Goal: Communication & Community: Answer question/provide support

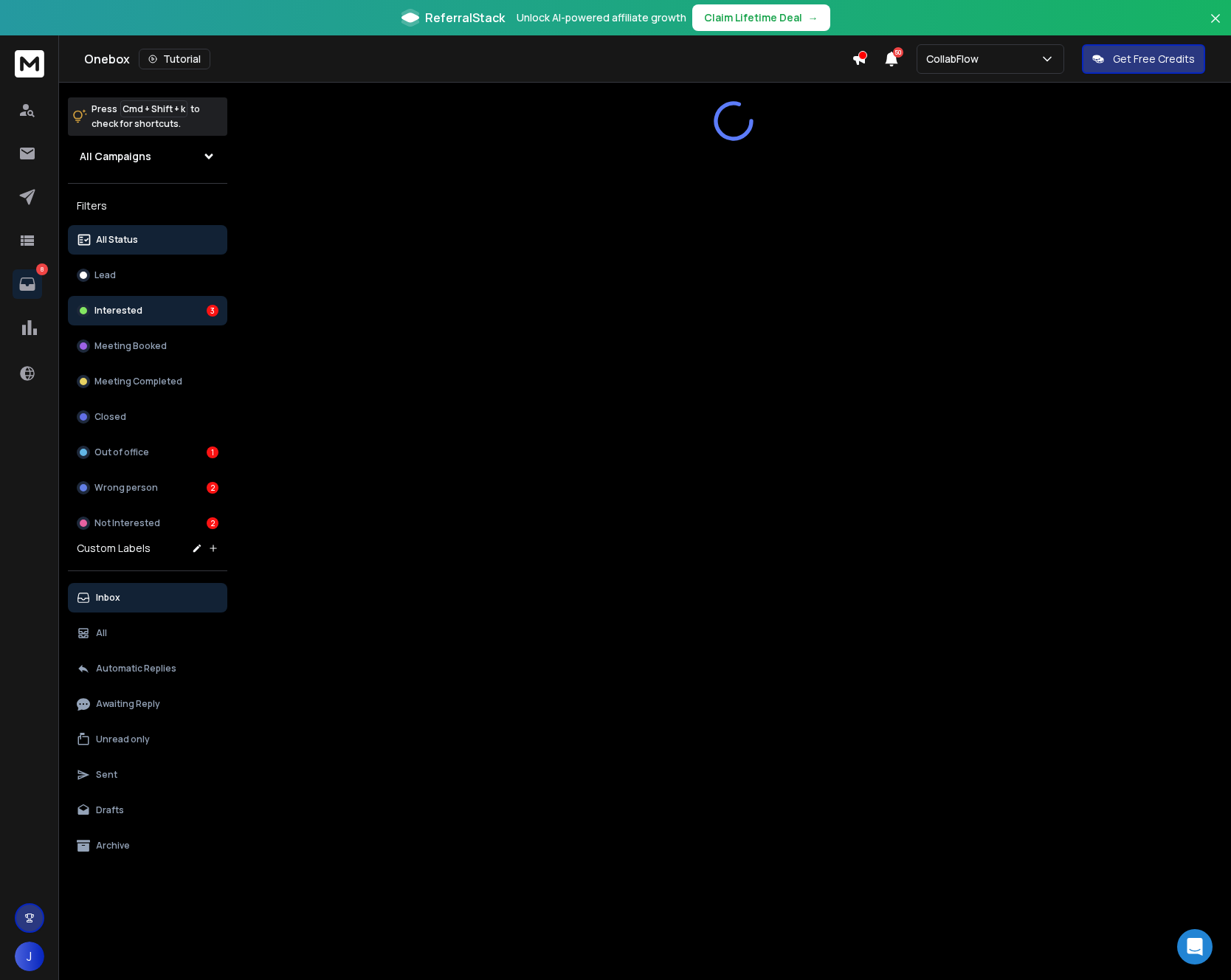
click at [161, 308] on button "Interested 3" at bounding box center [147, 310] width 159 height 30
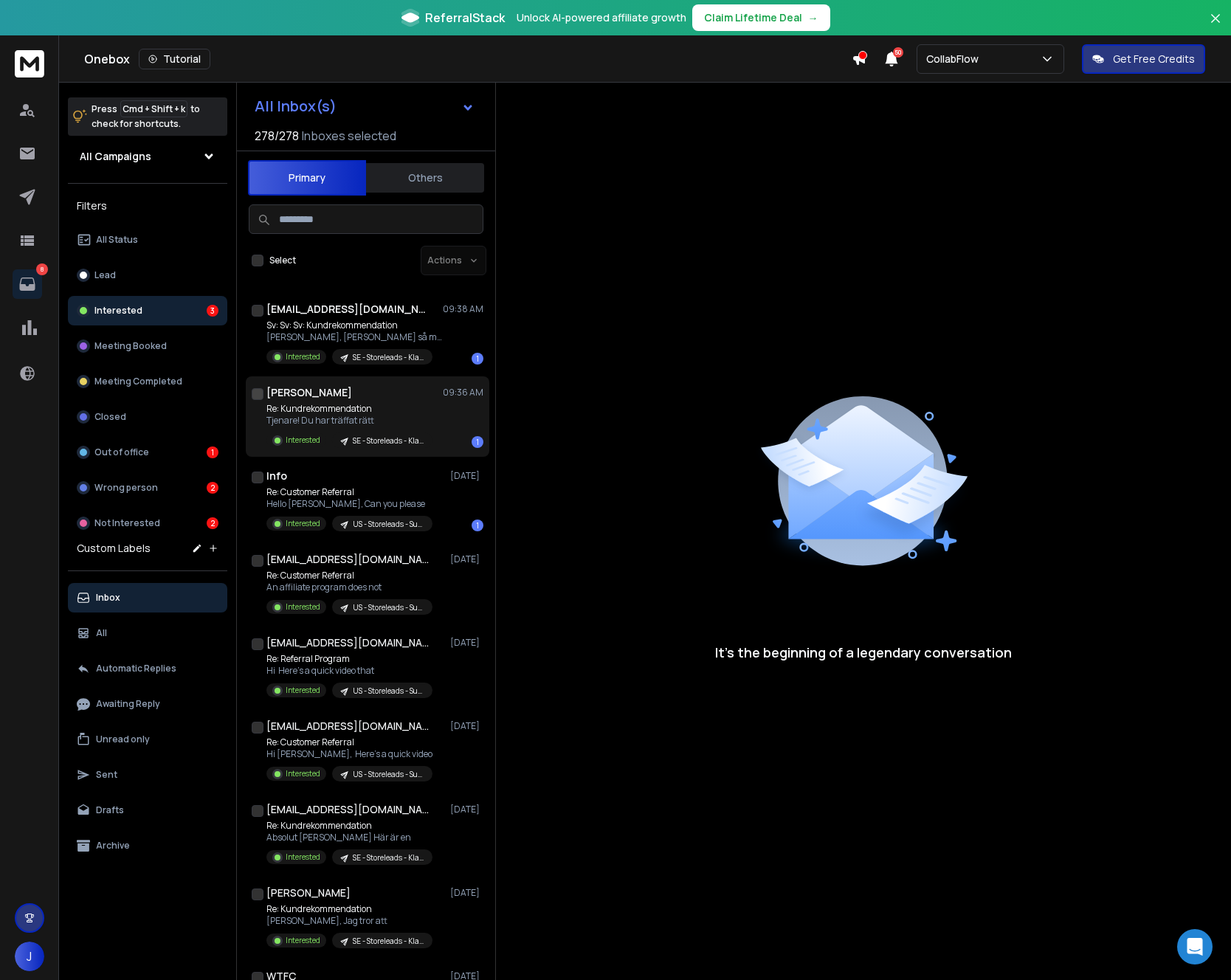
click at [374, 416] on p "Tjenare! Du har träffat rätt" at bounding box center [350, 420] width 166 height 12
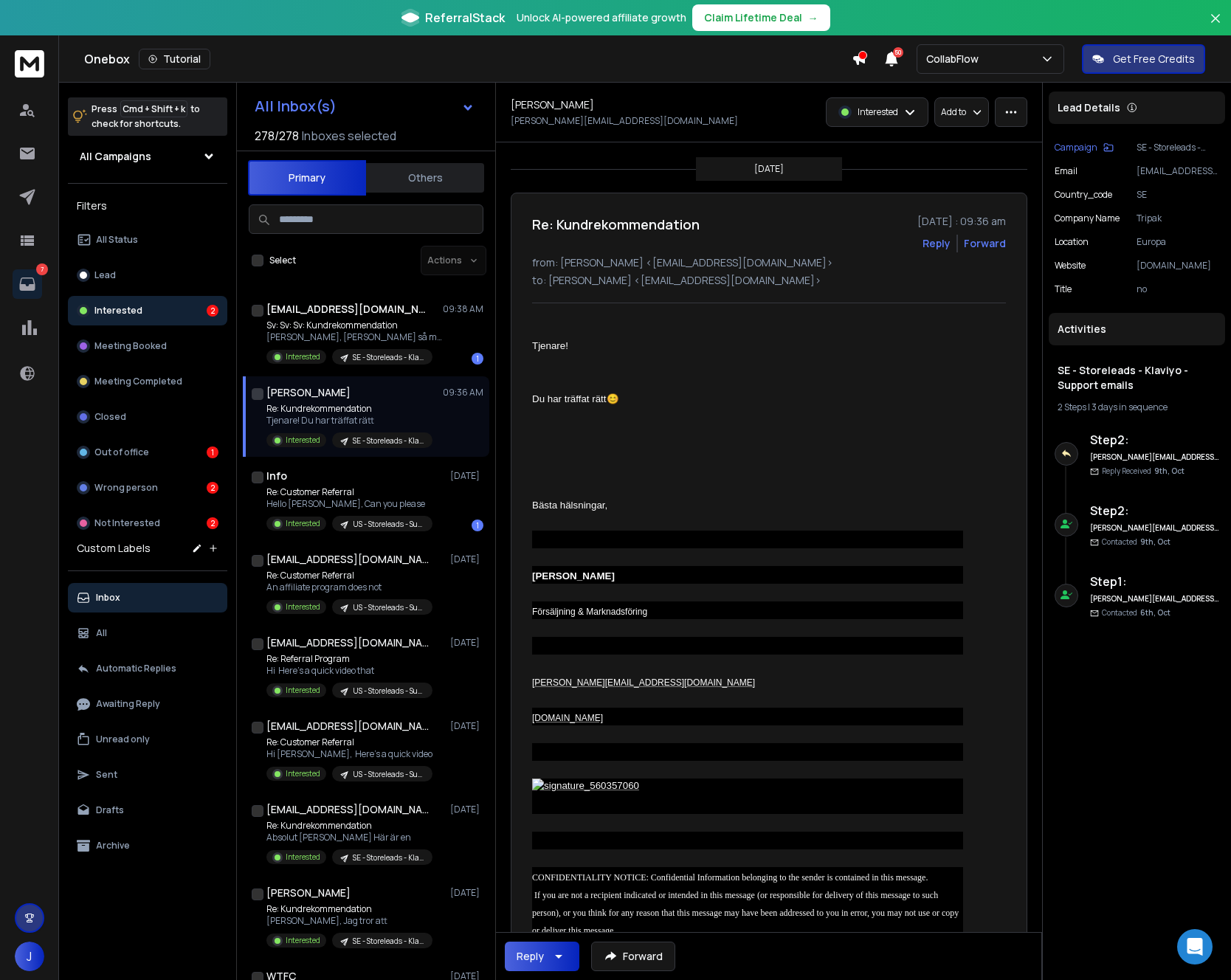
click at [683, 261] on p "from: Robert Tripak <robert@tripak.se>" at bounding box center [768, 262] width 474 height 14
copy p "tripak.se"
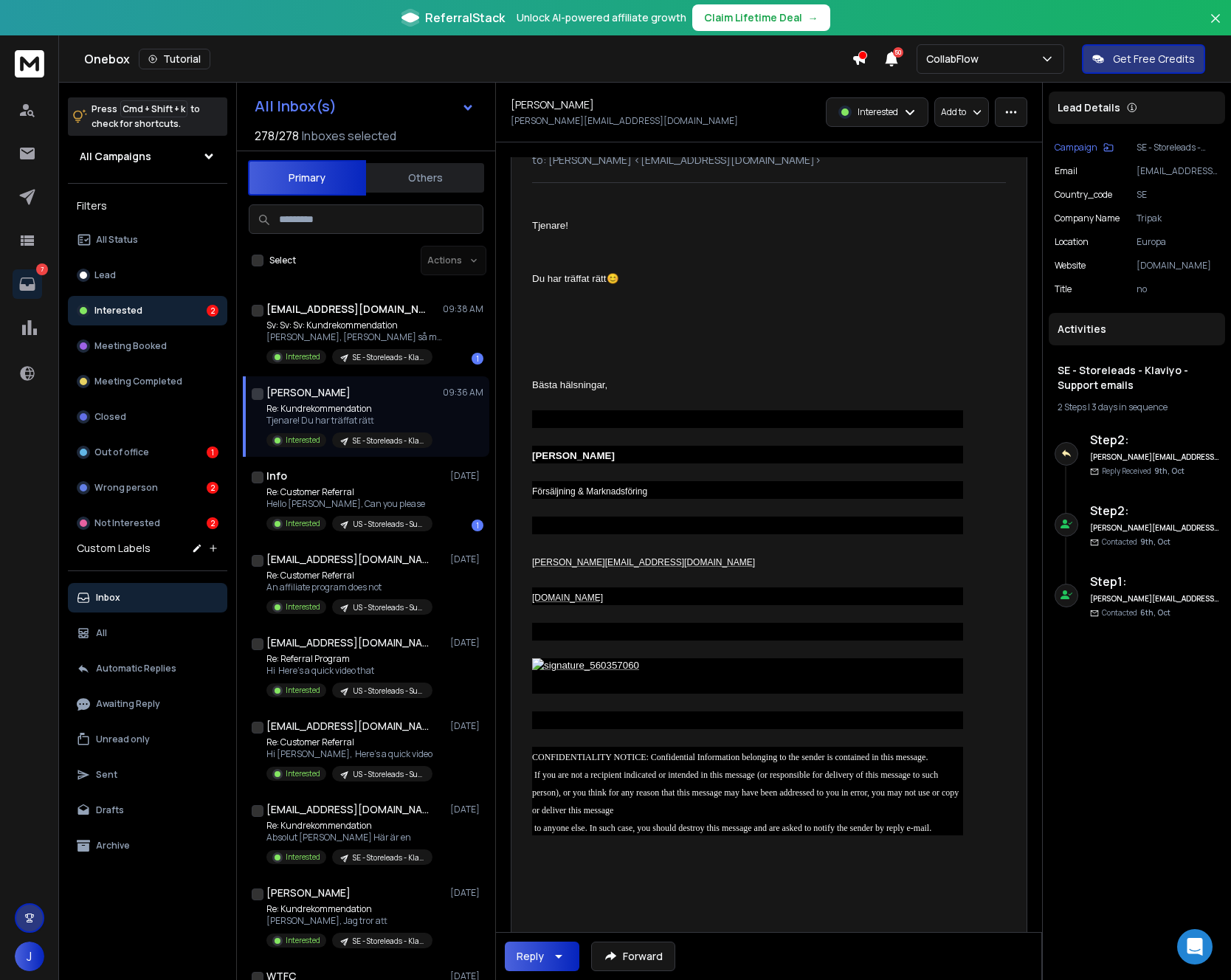
scroll to position [122, 0]
click at [545, 958] on div "Reply" at bounding box center [542, 957] width 51 height 18
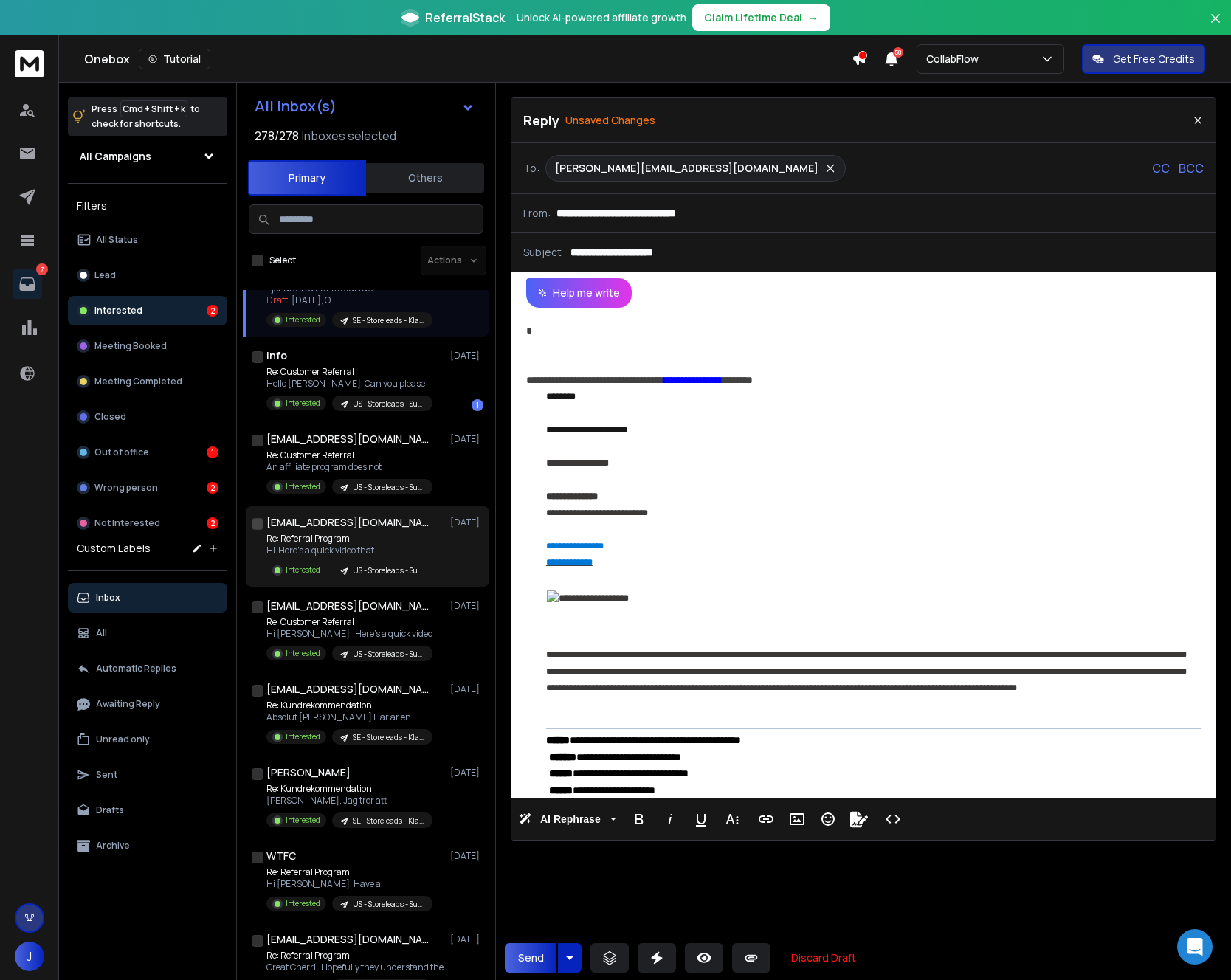
scroll to position [132, 0]
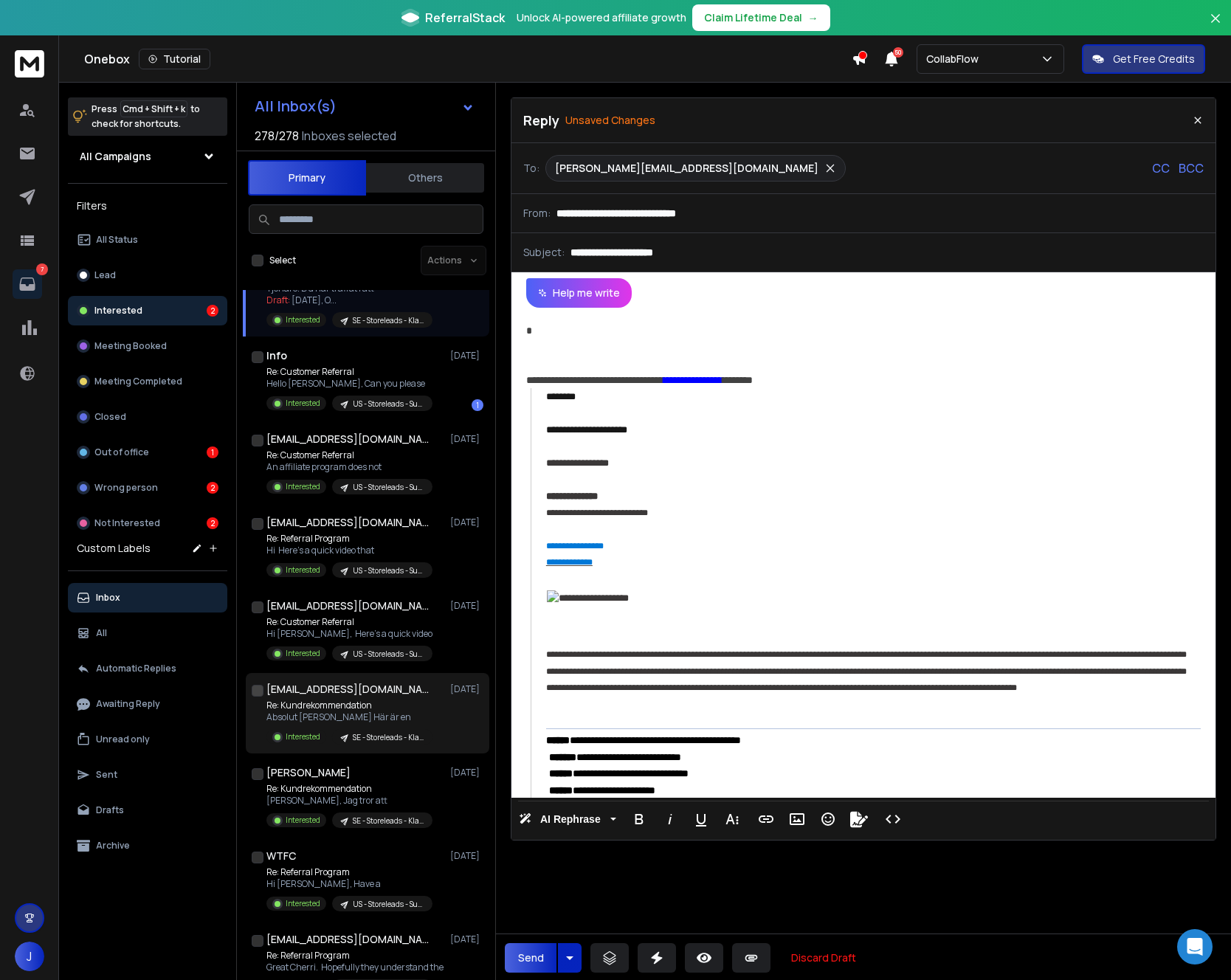
click at [334, 705] on p "Re: Kundrekommendation" at bounding box center [350, 705] width 166 height 12
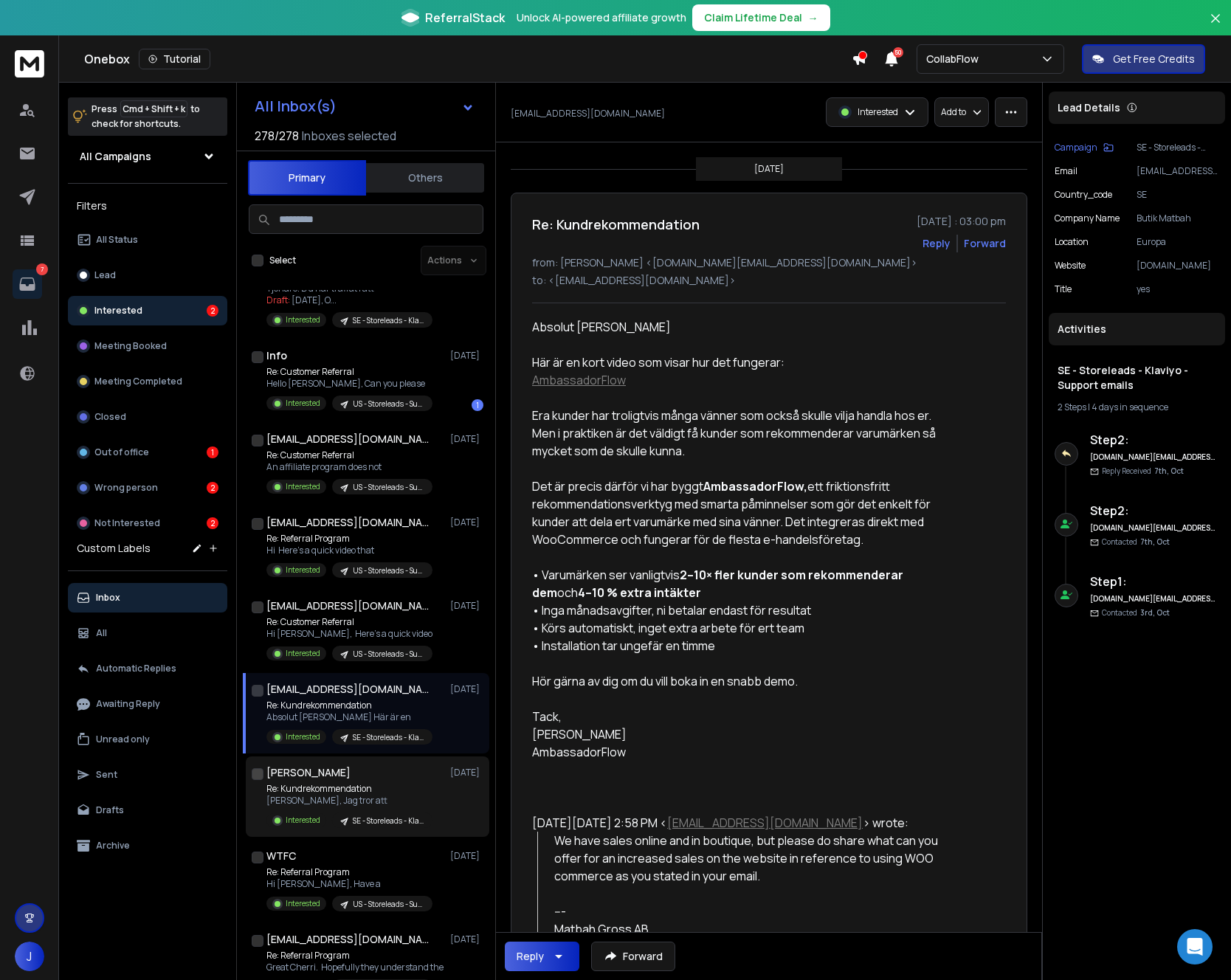
click at [354, 799] on p "[PERSON_NAME], Jag tror att" at bounding box center [350, 800] width 166 height 12
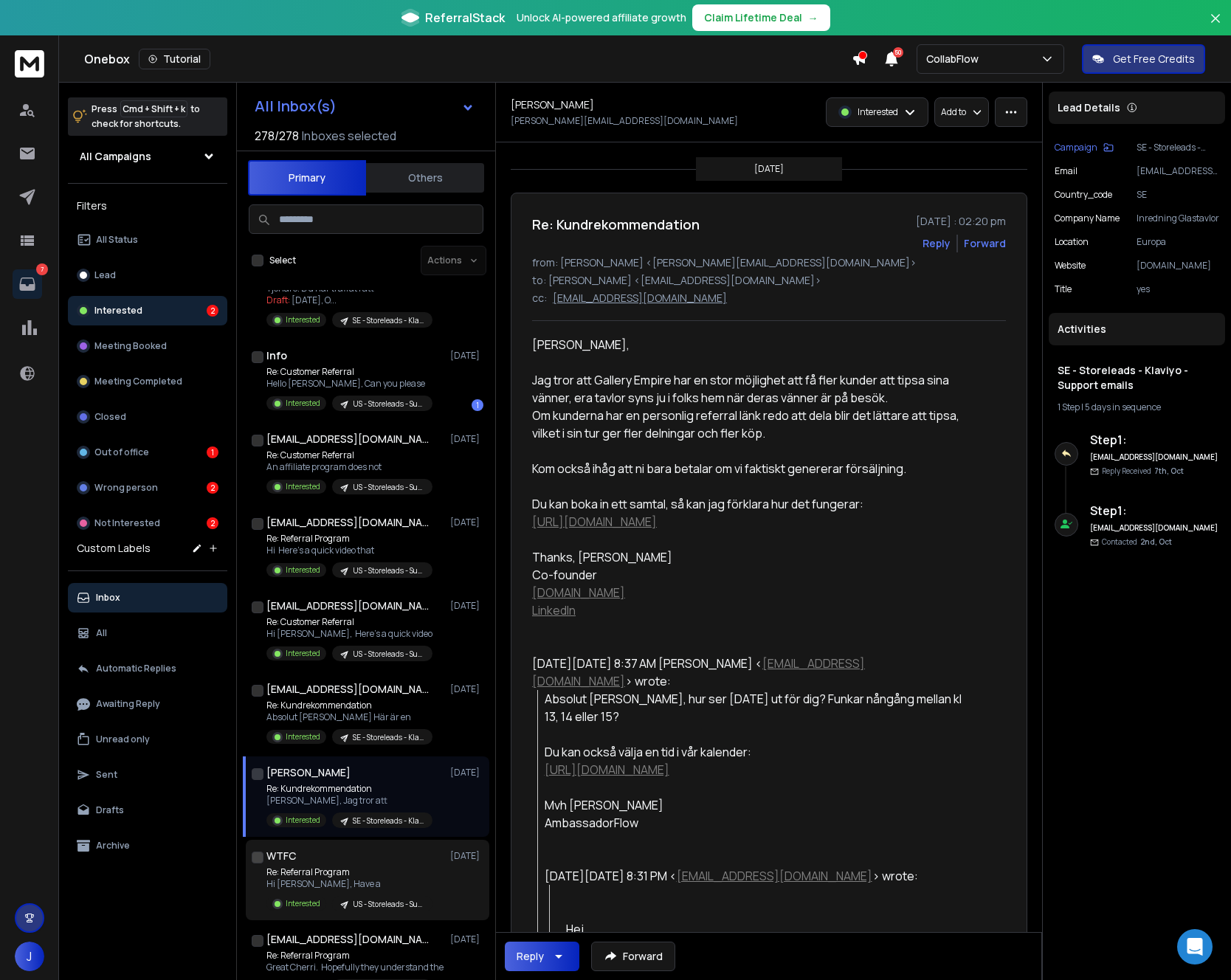
scroll to position [158, 0]
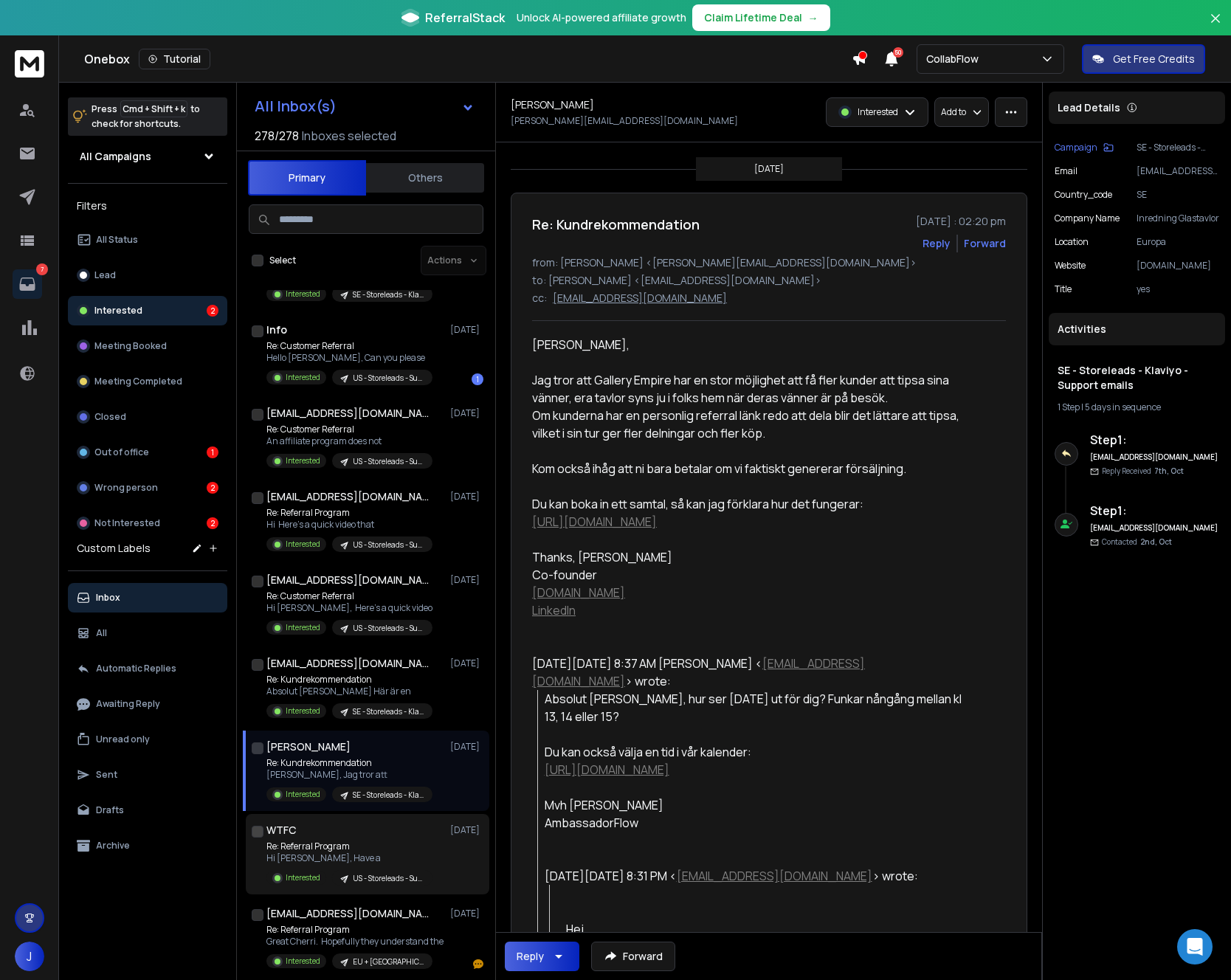
click at [358, 842] on p "Re: Referral Program" at bounding box center [350, 846] width 166 height 12
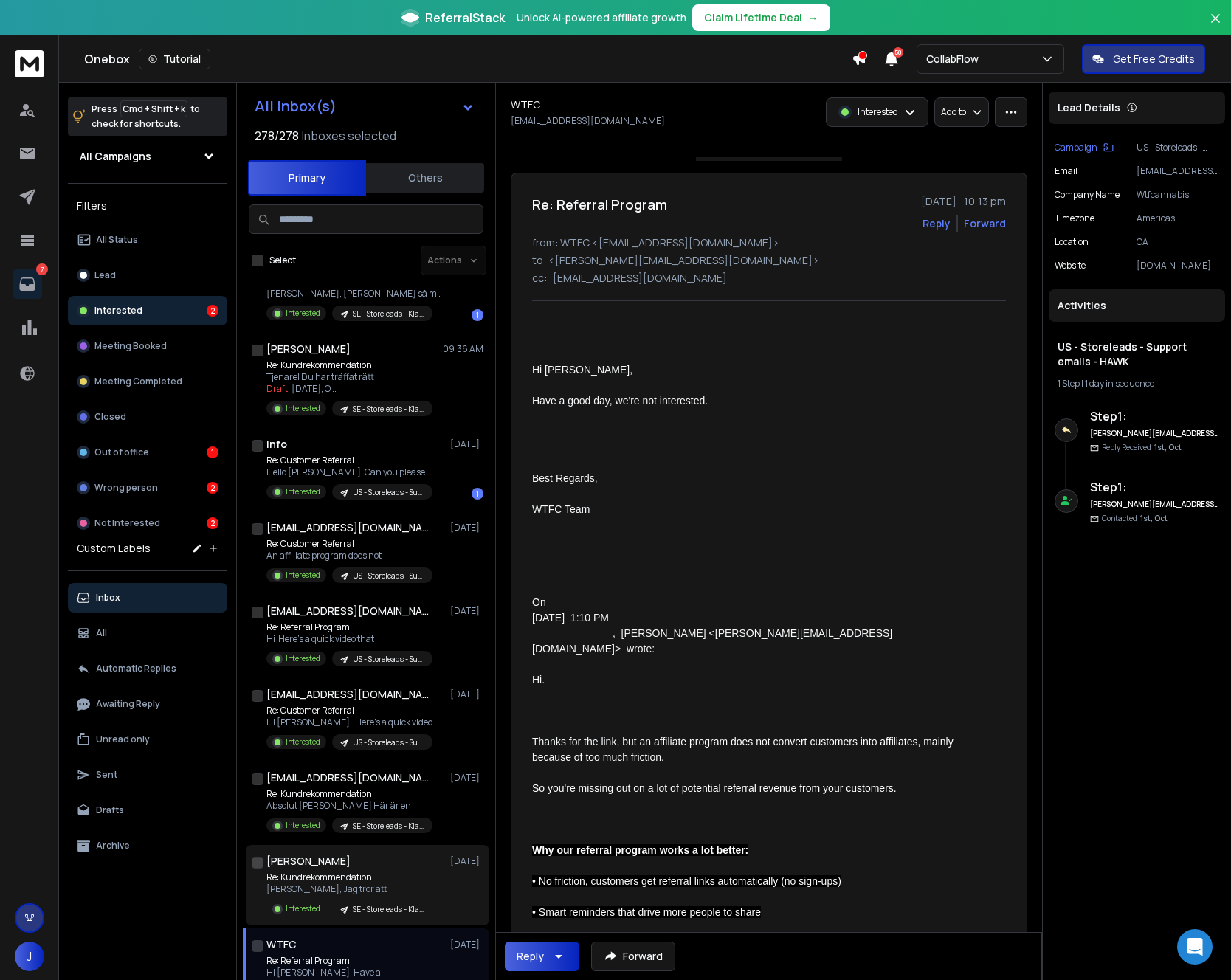
scroll to position [0, 0]
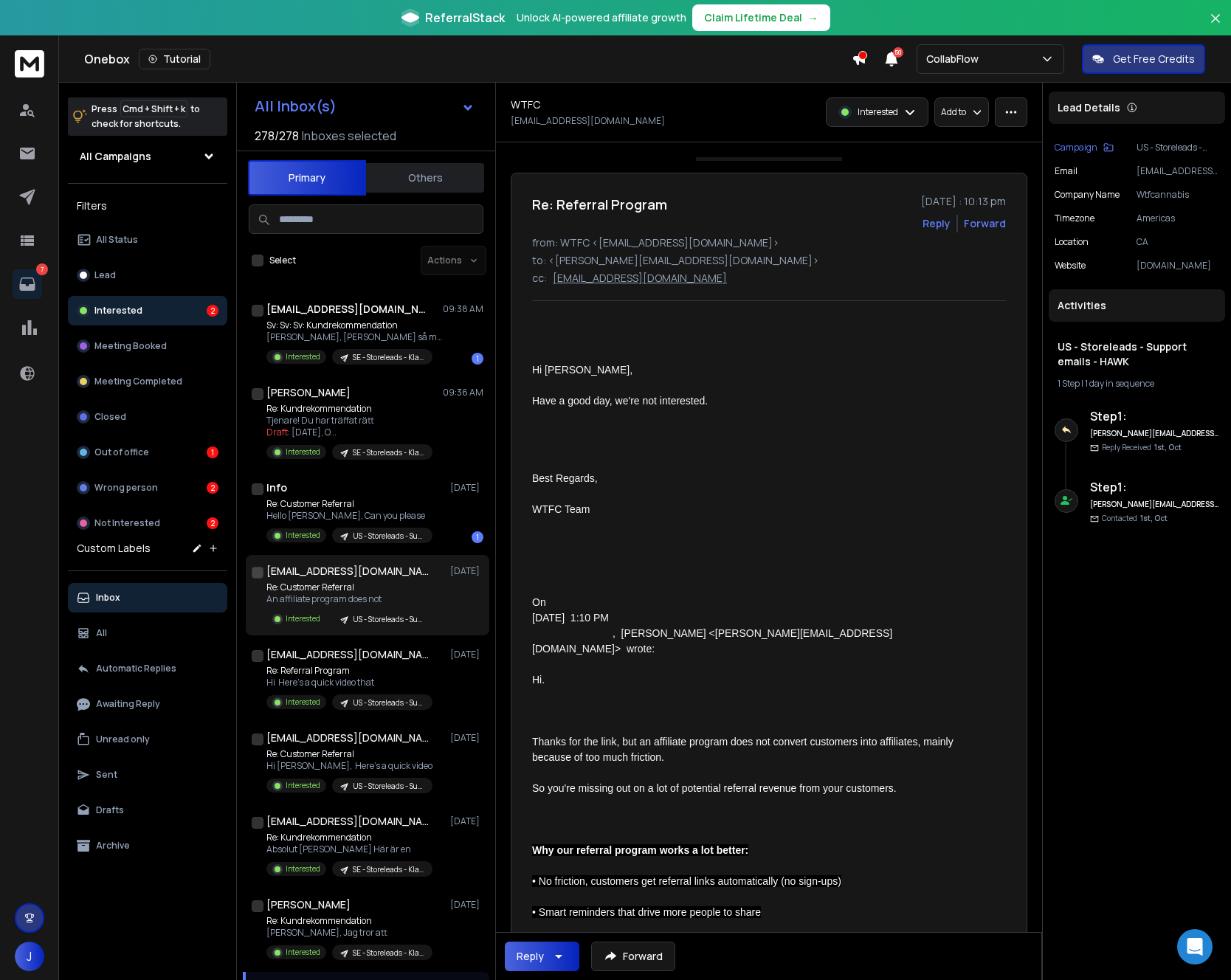
click at [376, 602] on p "An affiliate program does not" at bounding box center [350, 598] width 166 height 12
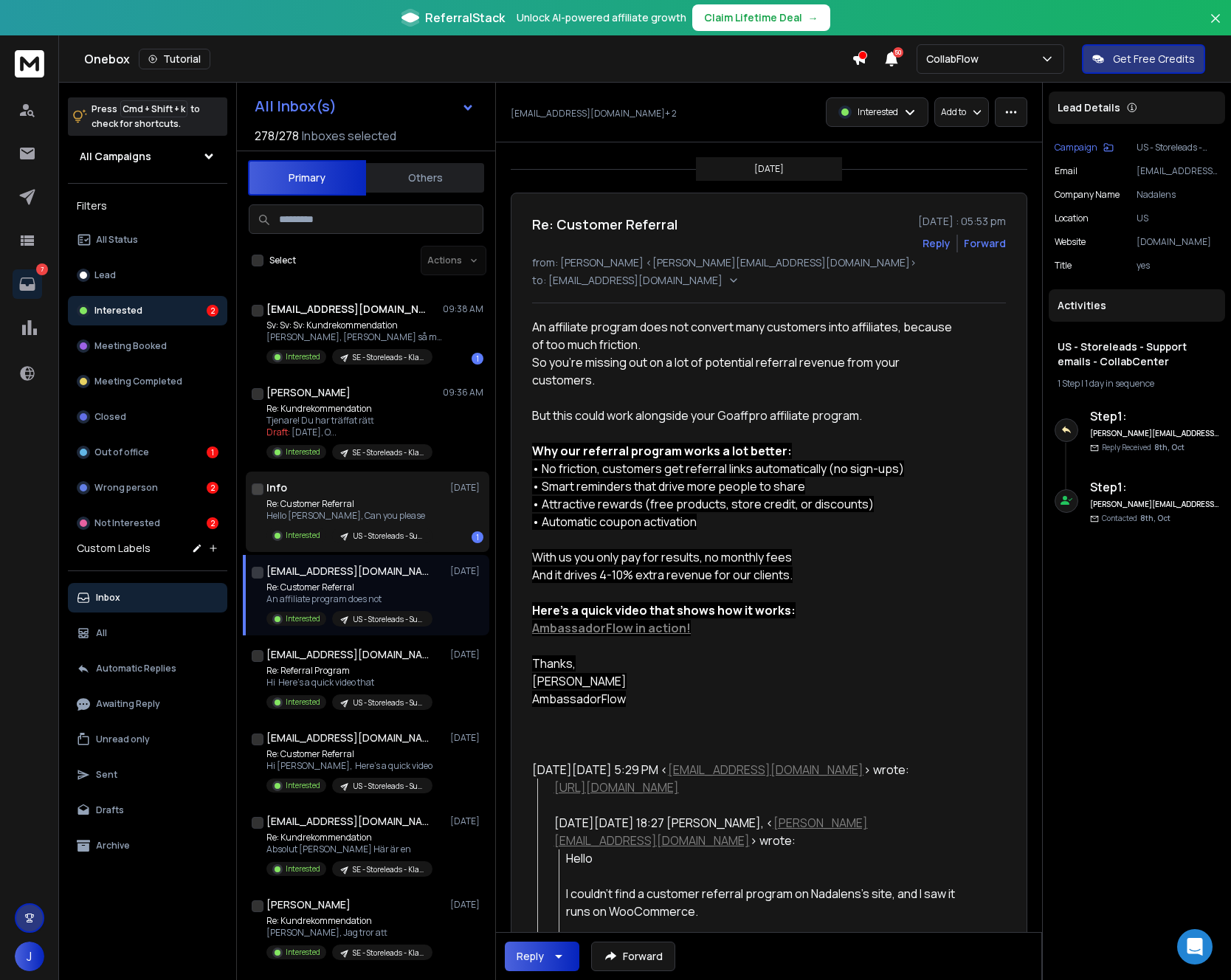
click at [353, 507] on p "Re: Customer Referral" at bounding box center [350, 504] width 166 height 12
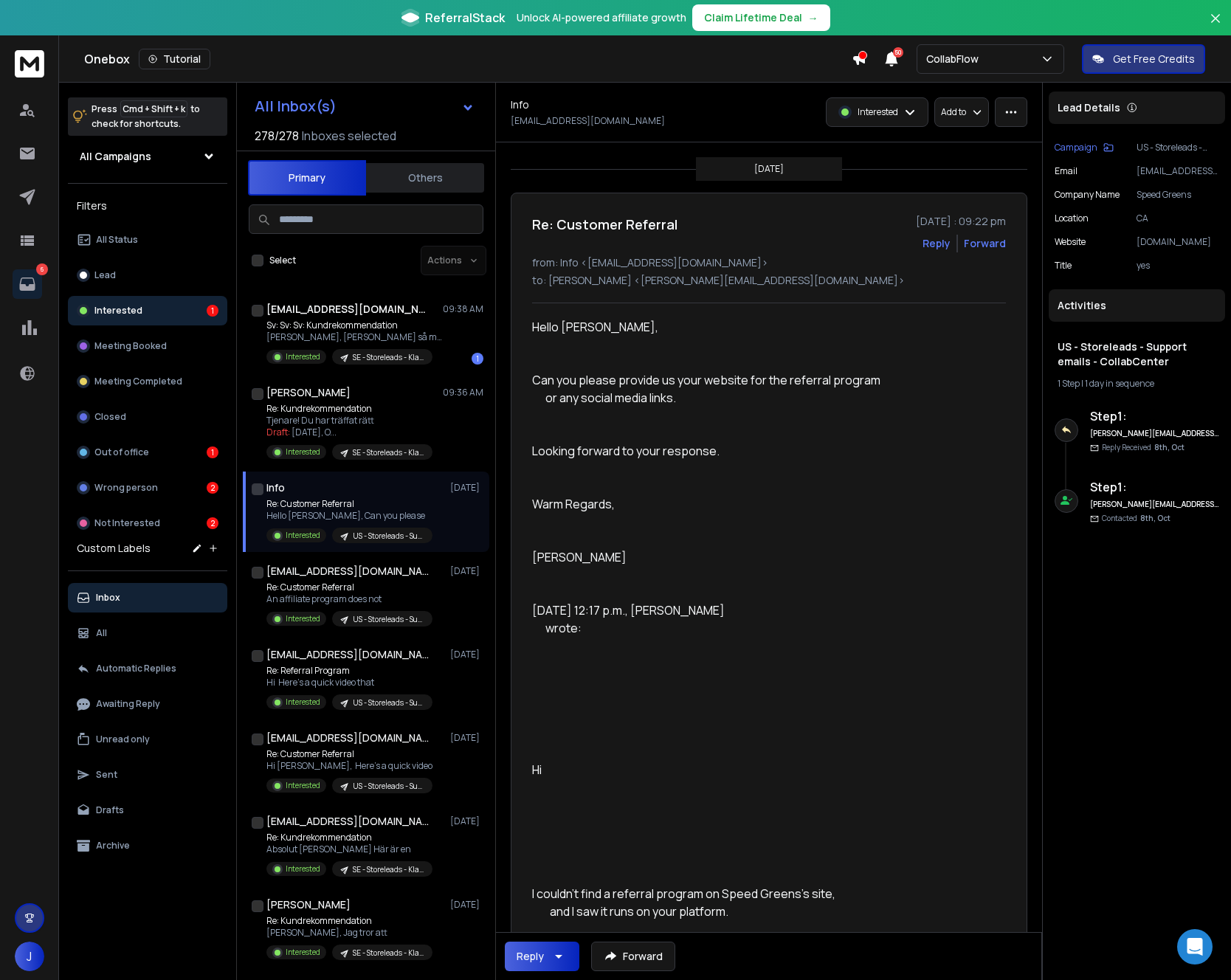
click at [660, 260] on p "from: Info <info@speedgreens.co>" at bounding box center [768, 262] width 474 height 14
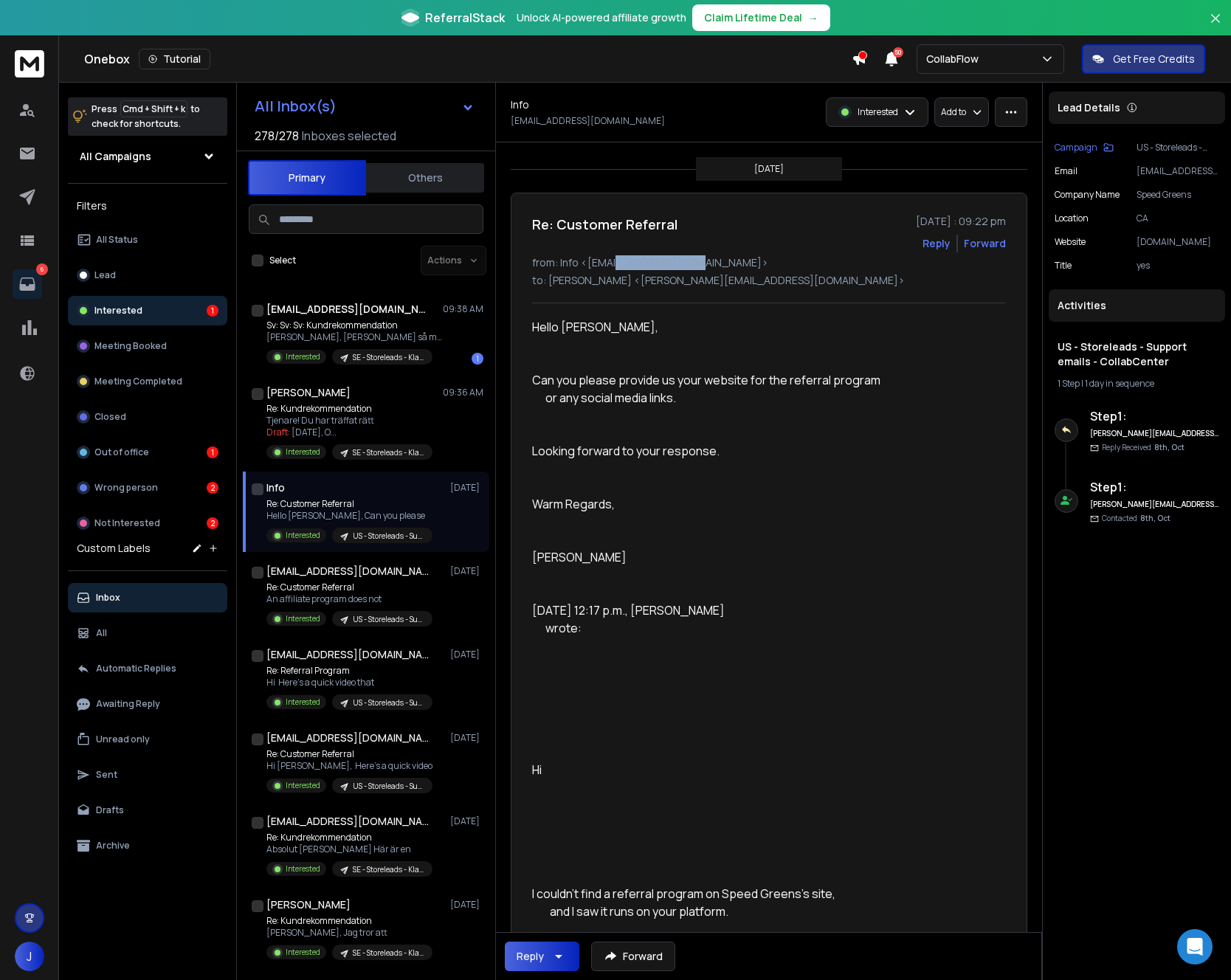
copy p "speedgreens.co"
click at [610, 384] on p "Can you please provide us your website for the referral program or any social m…" at bounding box center [748, 388] width 431 height 35
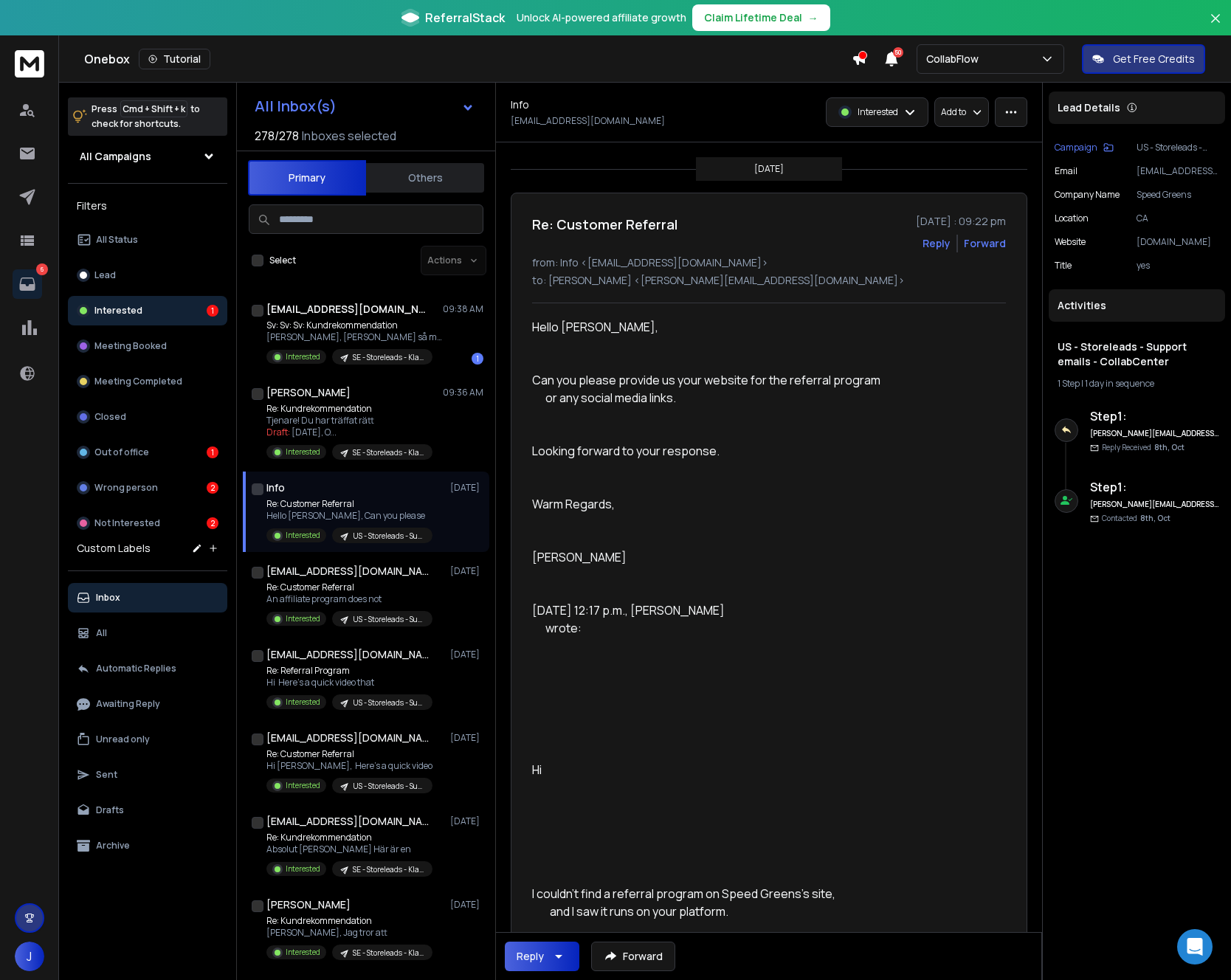
click at [536, 957] on div "Reply" at bounding box center [530, 956] width 27 height 14
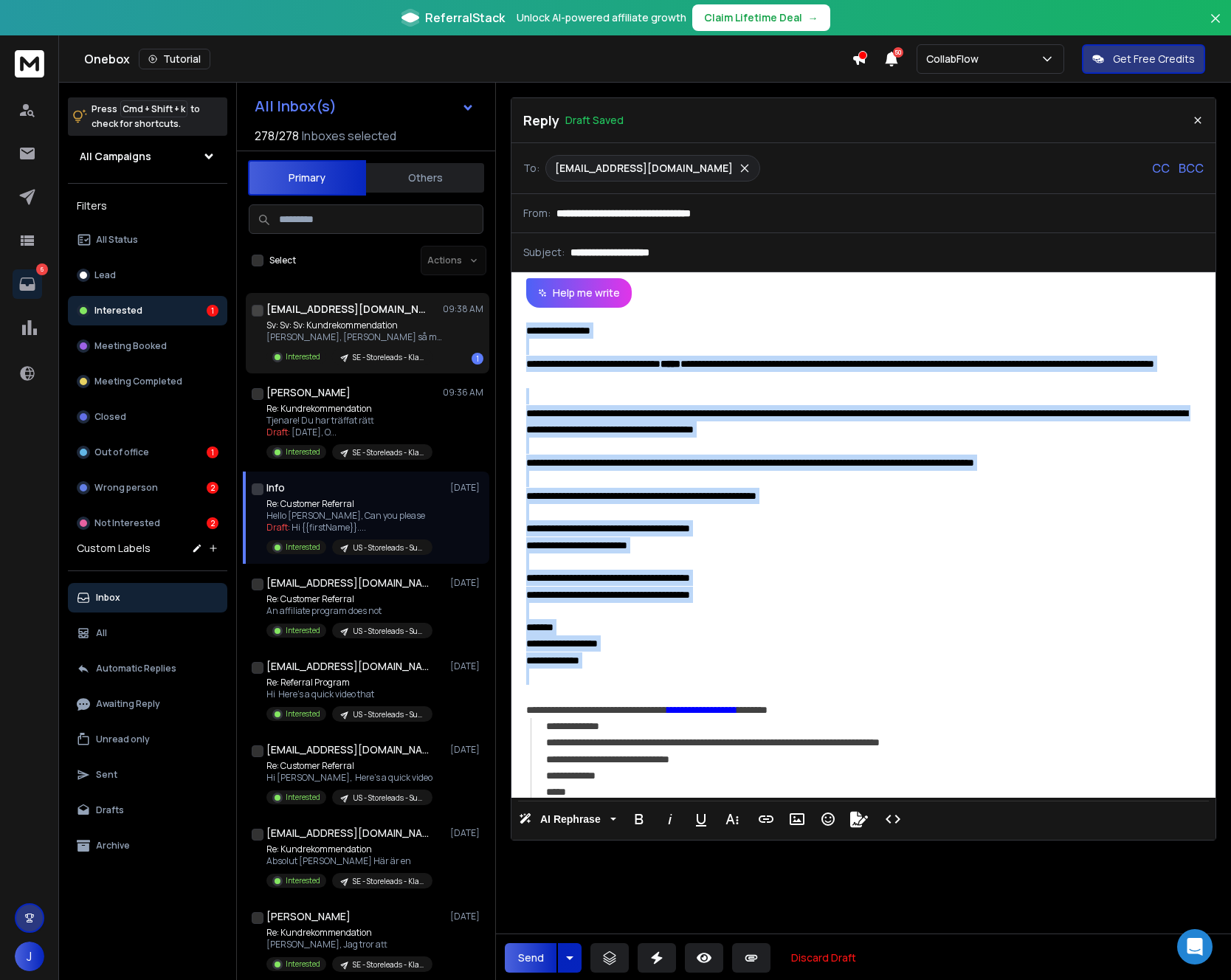
drag, startPoint x: 629, startPoint y: 674, endPoint x: 482, endPoint y: 313, distance: 389.8
click at [482, 314] on div "All Inbox(s) 278 / 278 Inboxes selected Primary Others Select Actions support@p…" at bounding box center [733, 572] width 995 height 980
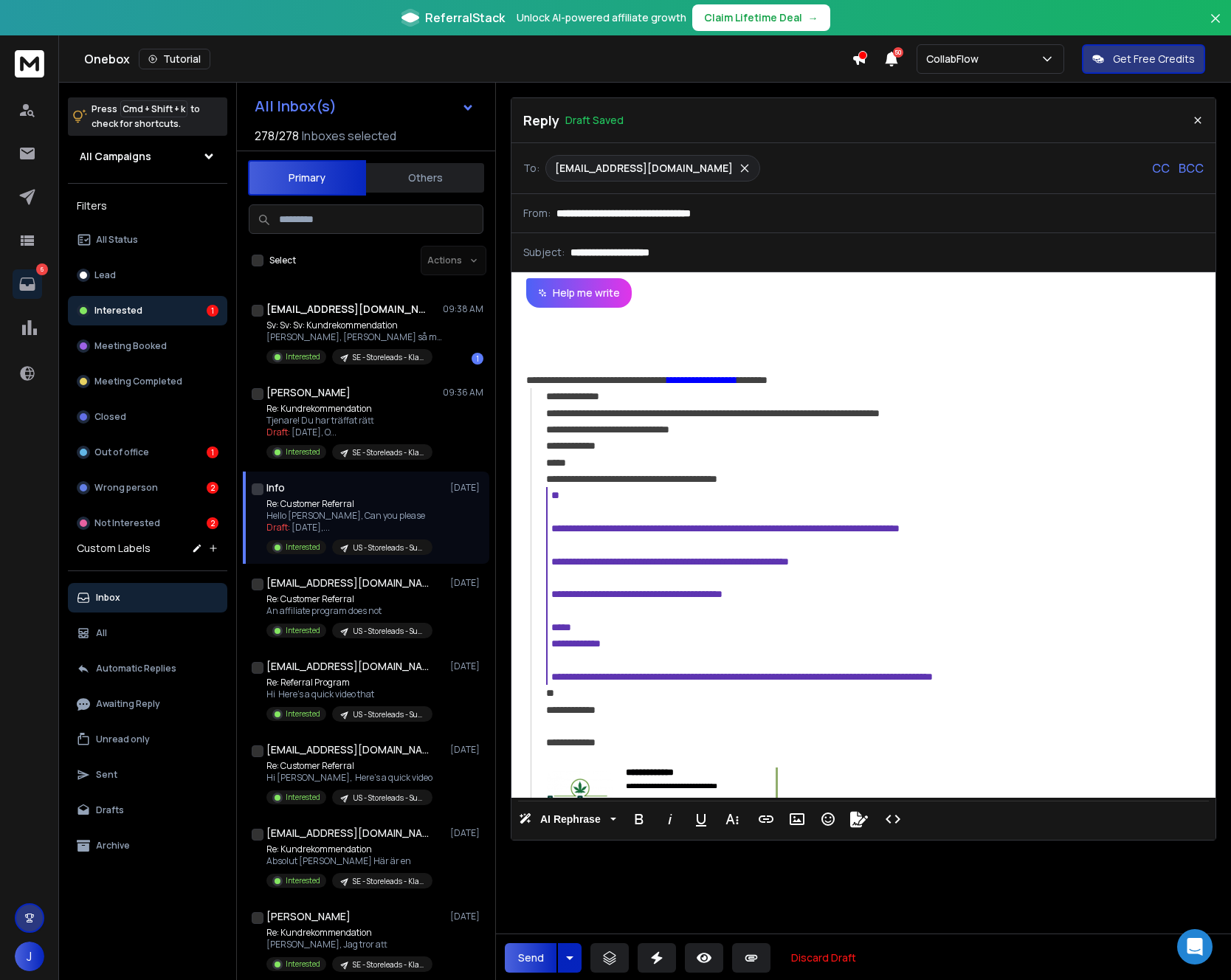
click at [594, 341] on div at bounding box center [863, 347] width 675 height 16
click at [581, 331] on p at bounding box center [862, 331] width 670 height 16
click at [407, 329] on p "Sv: Sv: Sv: Kundrekommendation" at bounding box center [355, 325] width 177 height 12
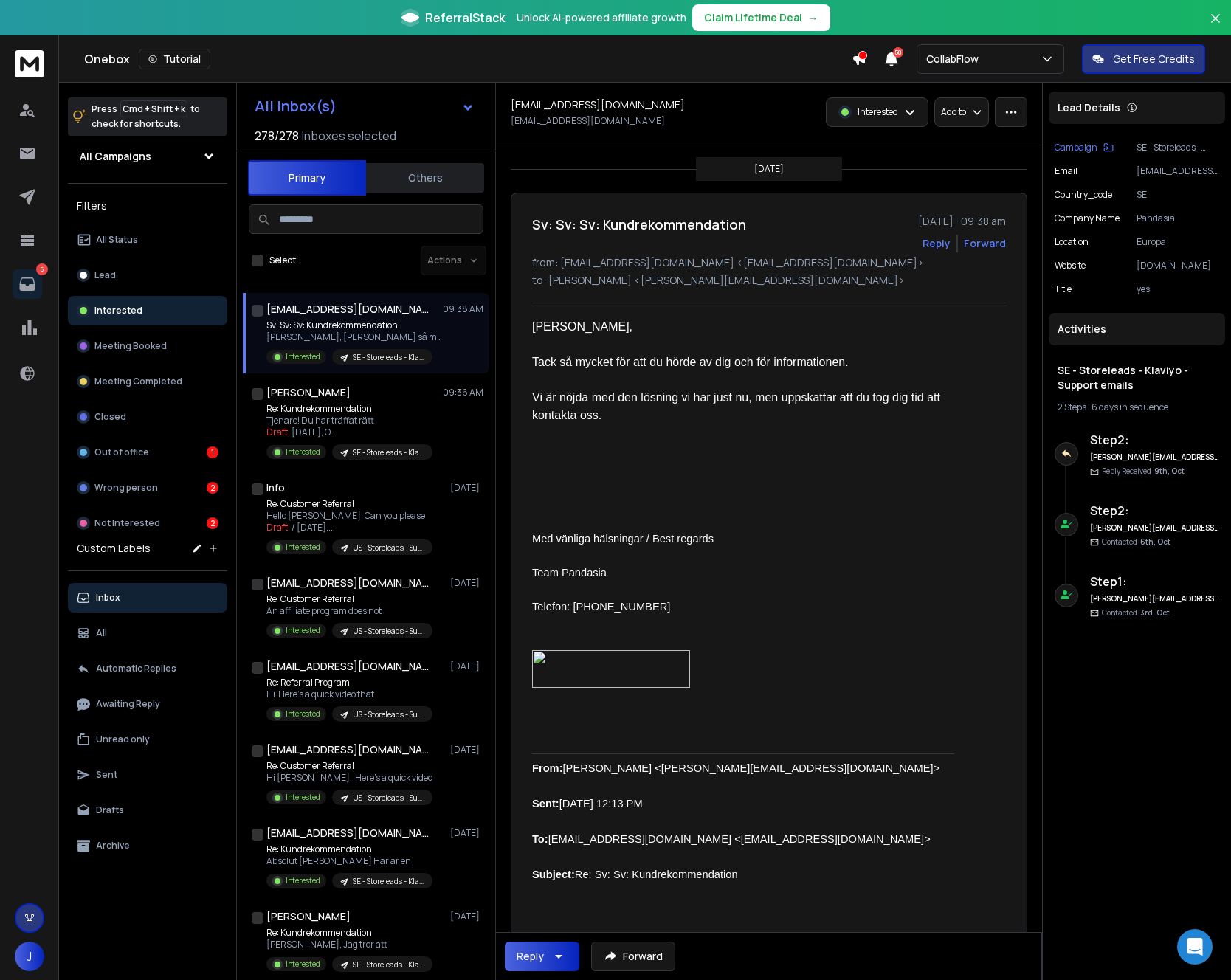
click at [591, 424] on div "Vi är nöjda med den lösning vi har just nu, men uppskattar att du tog dig tid a…" at bounding box center [748, 406] width 431 height 35
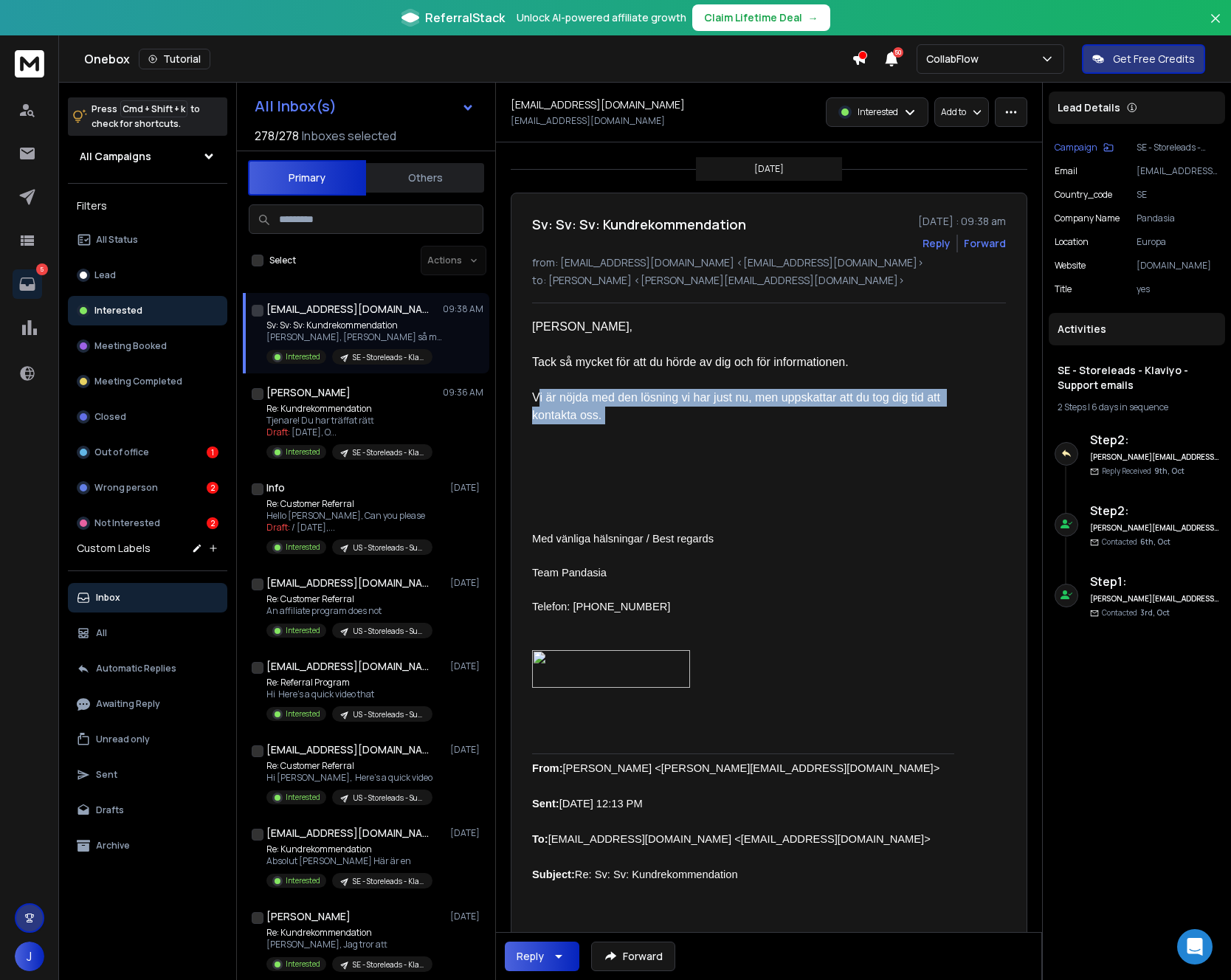
click at [591, 424] on div "Vi är nöjda med den lösning vi har just nu, men uppskattar att du tog dig tid a…" at bounding box center [748, 406] width 431 height 35
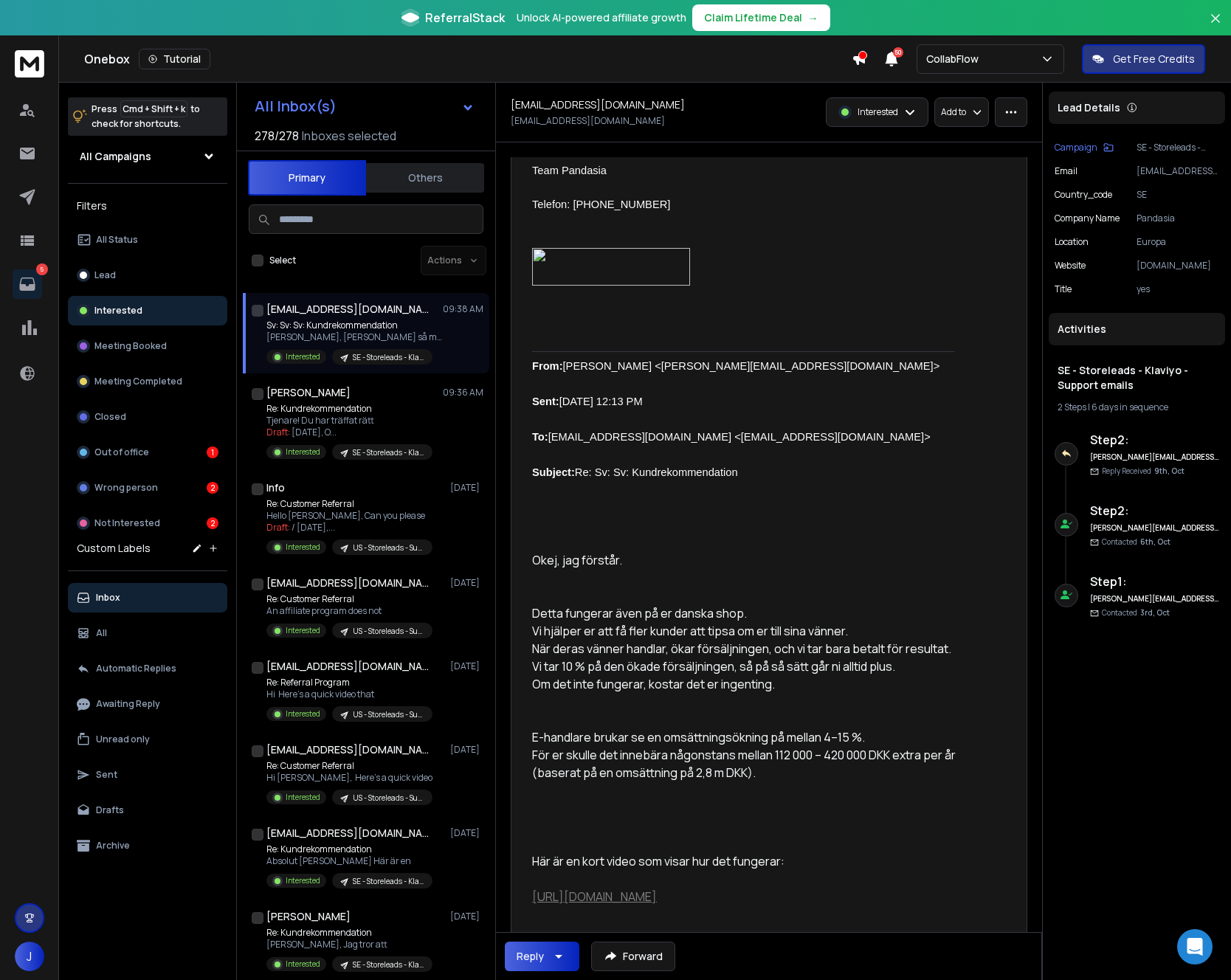
scroll to position [424, 0]
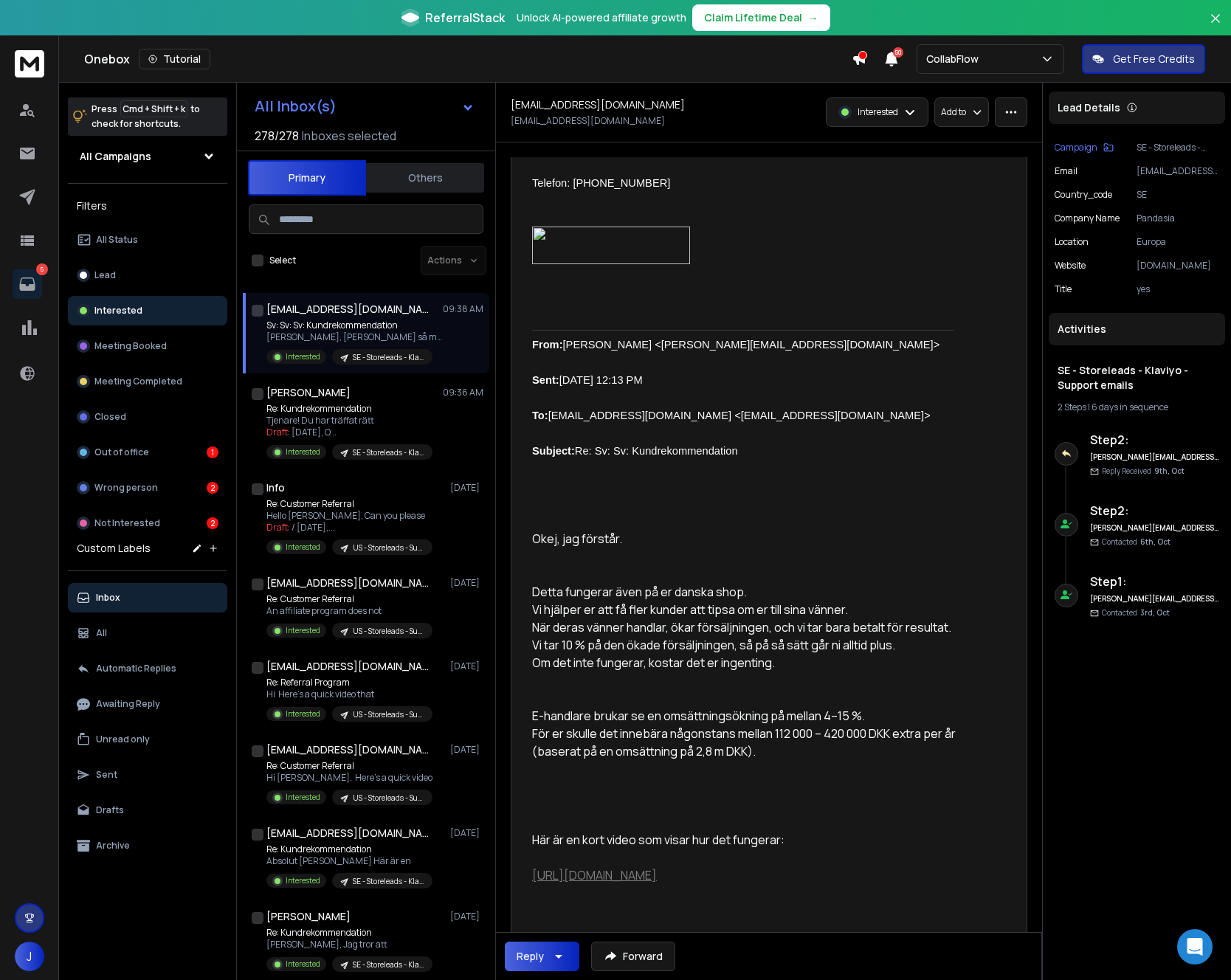
click at [579, 672] on div "Detta fungerar även på er danska shop. Vi hjälper er att få fler kunder att tip…" at bounding box center [748, 618] width 431 height 106
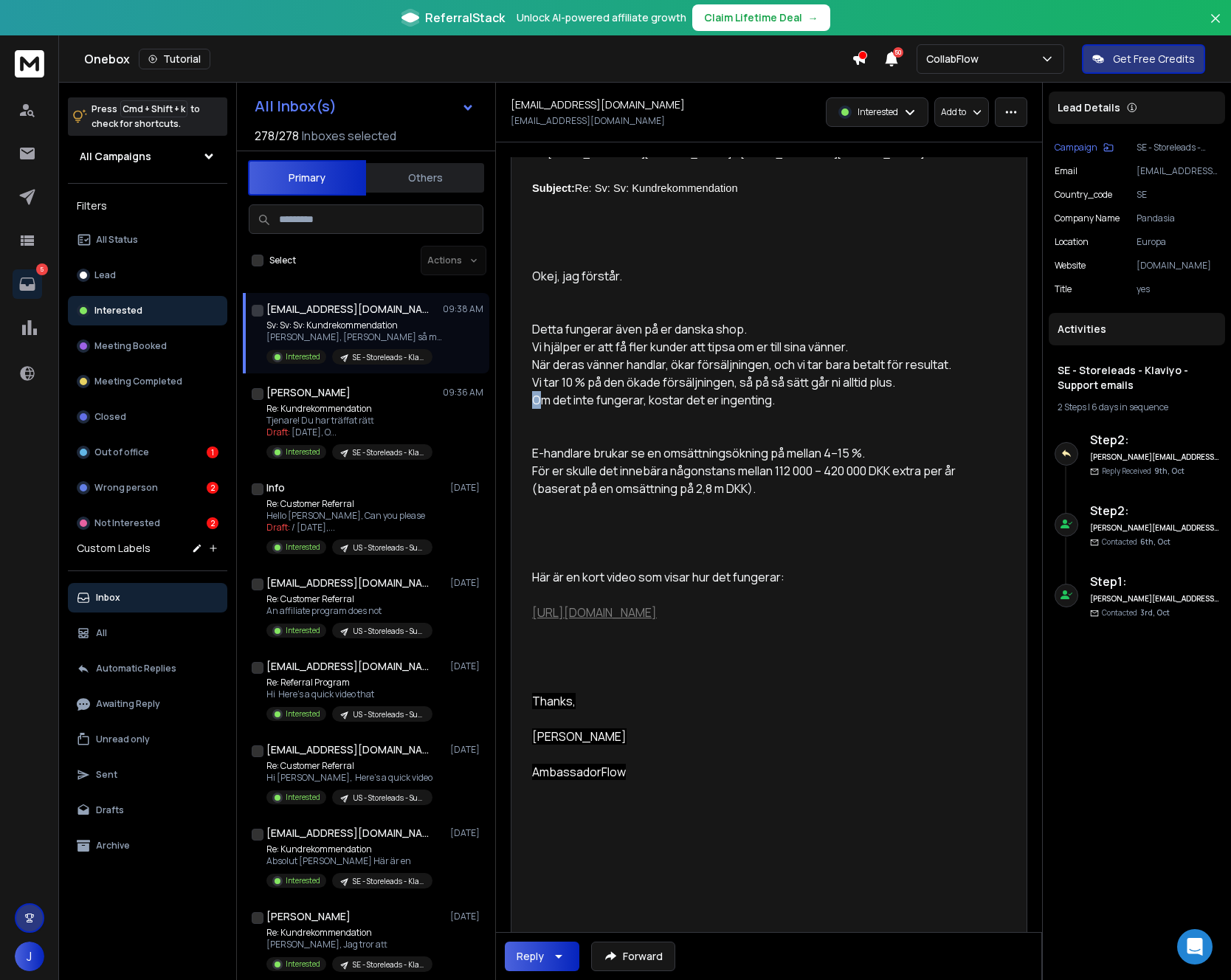
scroll to position [734, 0]
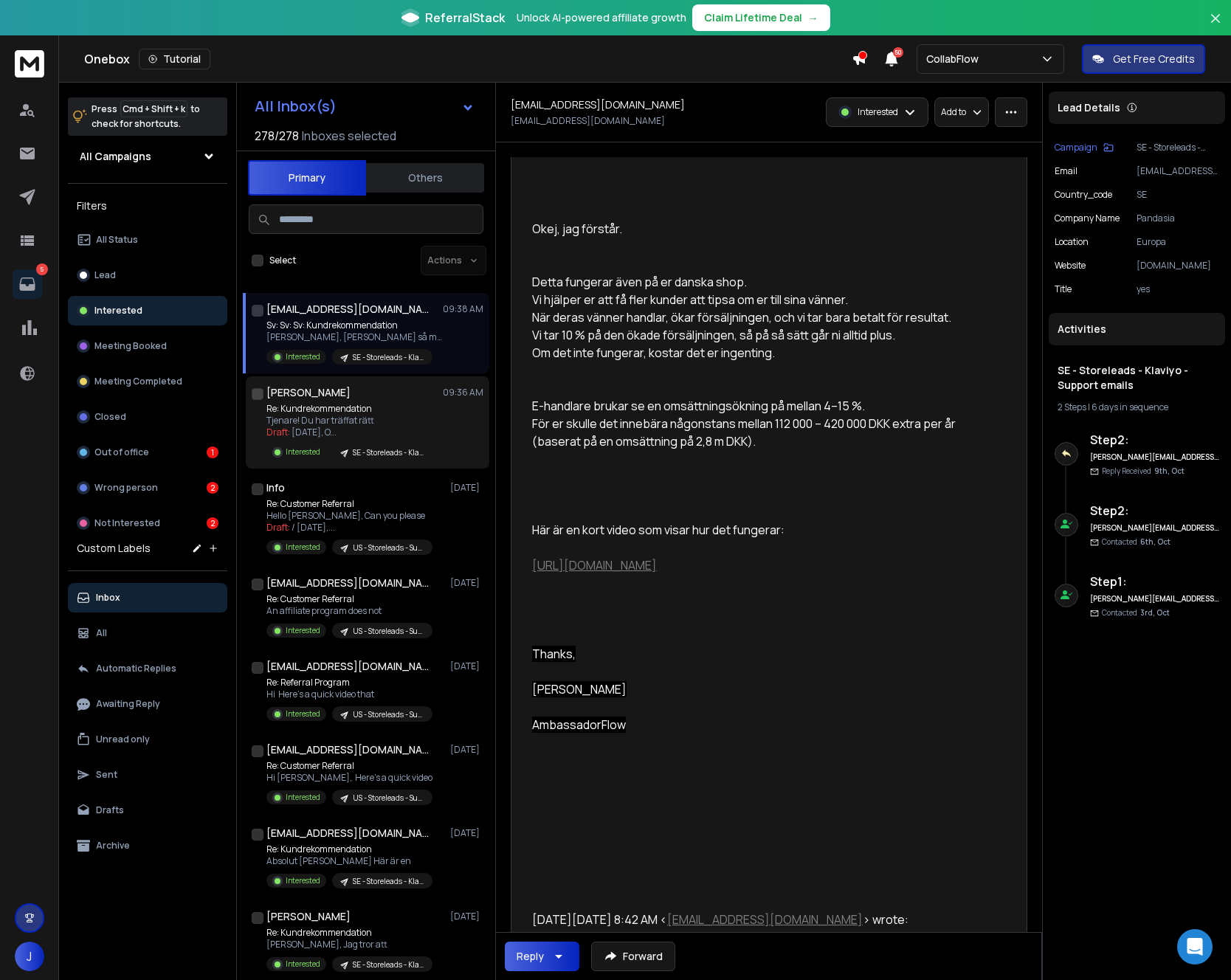
click at [331, 432] on span "On Thursday, O ..." at bounding box center [314, 432] width 45 height 13
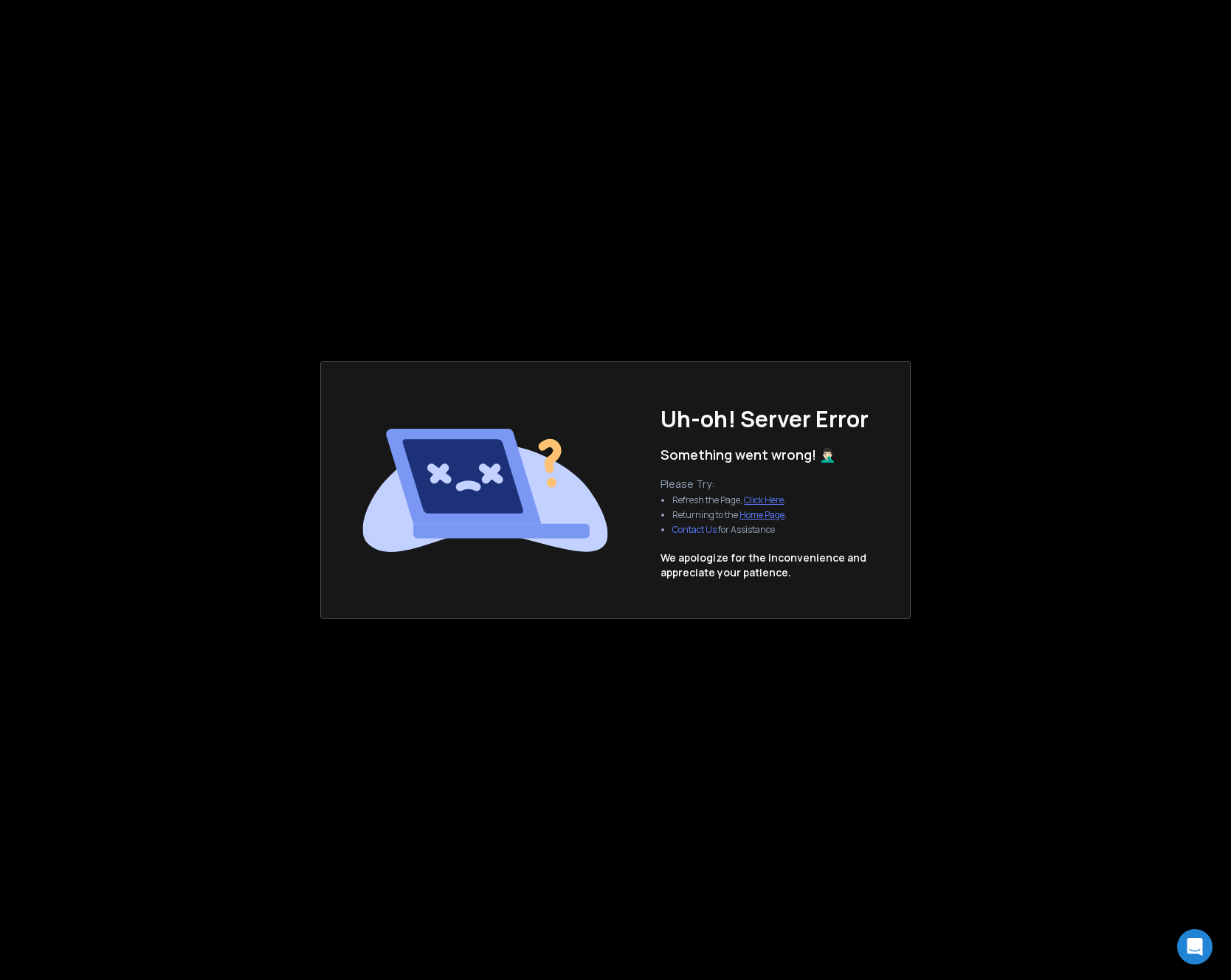
click at [726, 221] on div "Uh-oh! Server Error Something went wrong! 🤦🏻‍♂️ Please Try: Refresh the Page, C…" at bounding box center [616, 490] width 1231 height 980
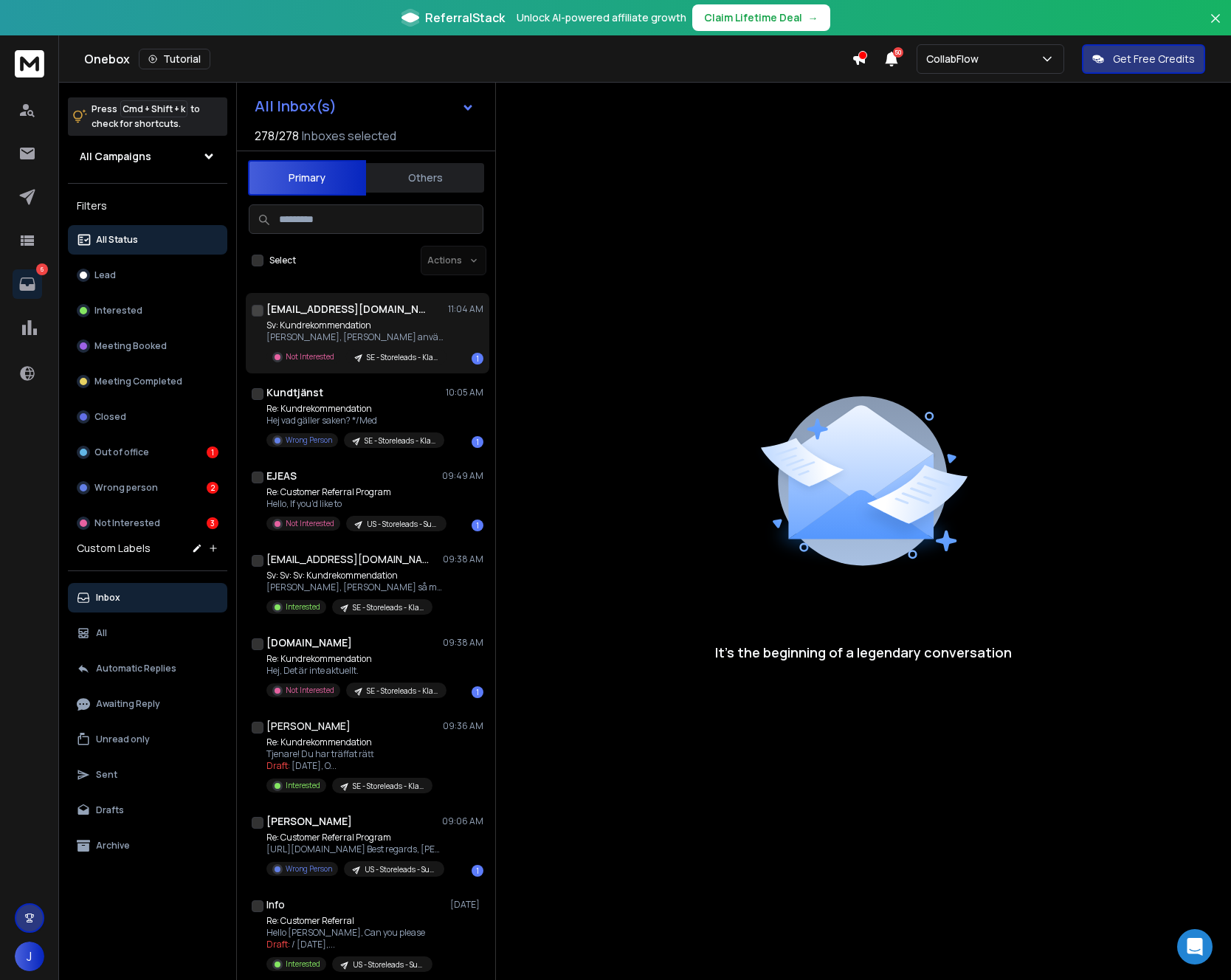
click at [333, 305] on h1 "[EMAIL_ADDRESS][DOMAIN_NAME]" at bounding box center [348, 309] width 163 height 14
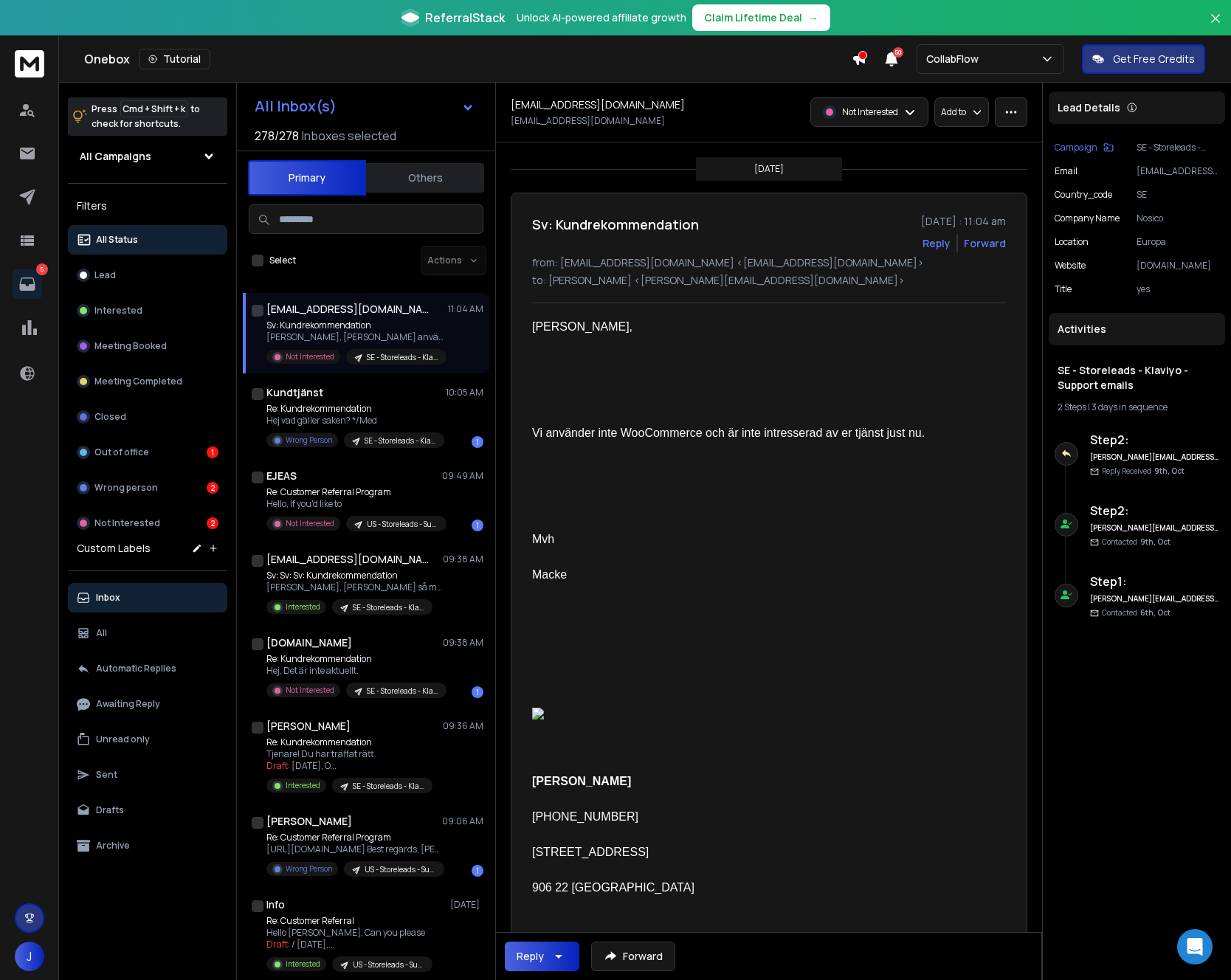
click at [688, 262] on p "from: [EMAIL_ADDRESS][DOMAIN_NAME] <[EMAIL_ADDRESS][DOMAIN_NAME]>" at bounding box center [768, 262] width 474 height 14
copy p "[DOMAIN_NAME]"
click at [535, 960] on div "Reply" at bounding box center [530, 956] width 27 height 14
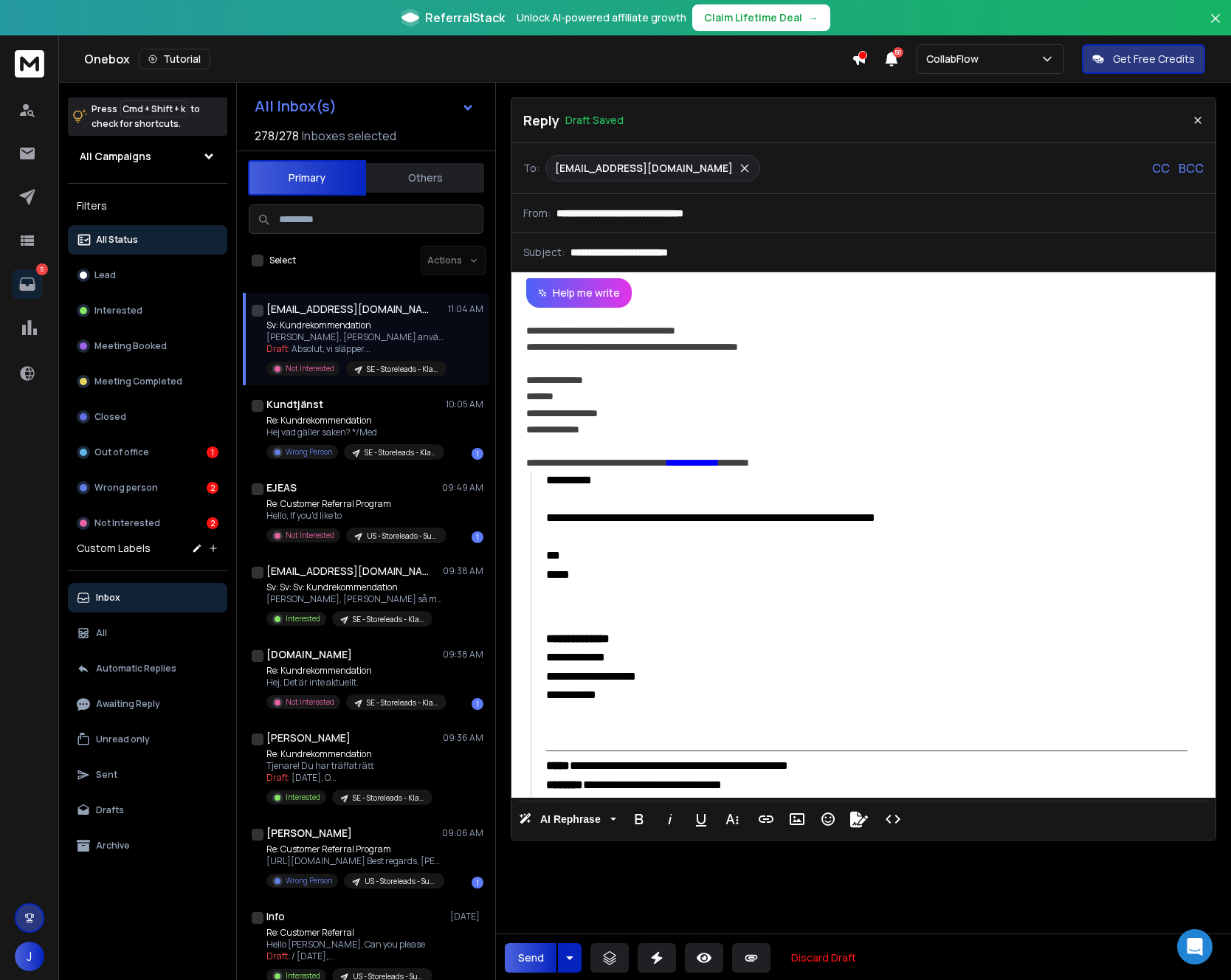
click at [611, 378] on div "**********" at bounding box center [862, 372] width 670 height 33
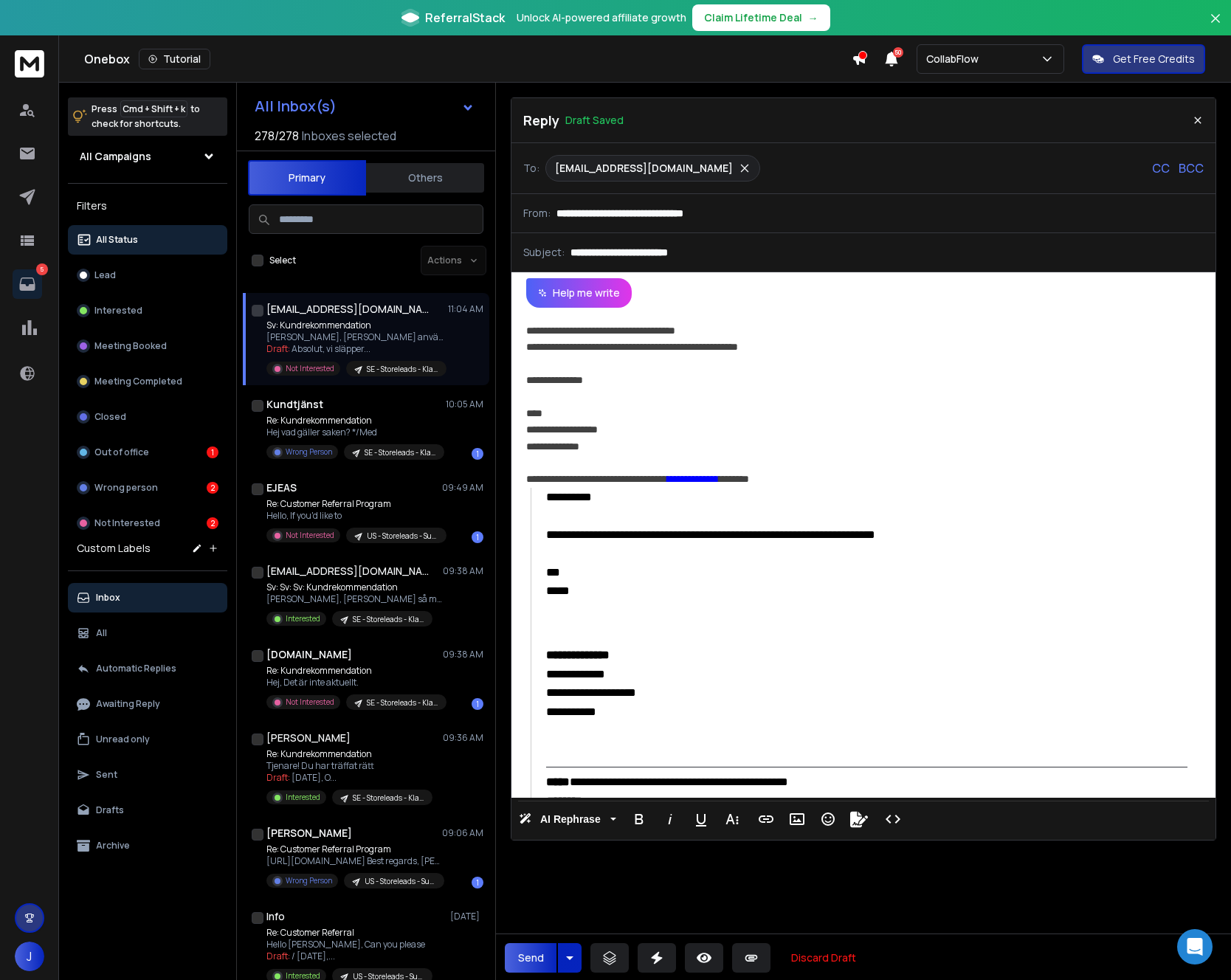
click at [621, 445] on p "**********" at bounding box center [863, 446] width 675 height 16
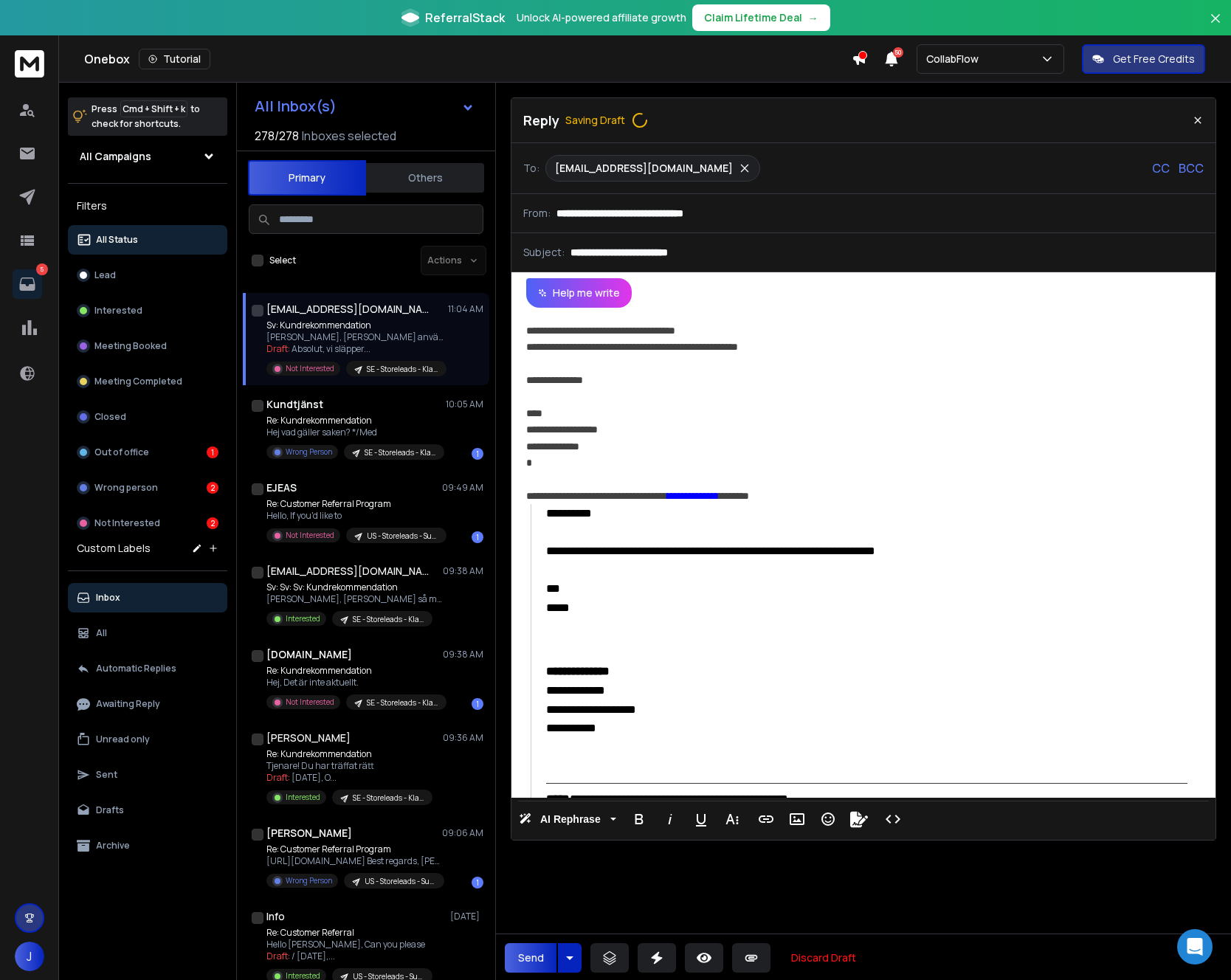
click at [640, 331] on div "**********" at bounding box center [862, 339] width 670 height 33
click at [585, 351] on div "**********" at bounding box center [862, 339] width 670 height 33
click at [526, 953] on button "Send" at bounding box center [531, 958] width 52 height 30
